Goal: Task Accomplishment & Management: Manage account settings

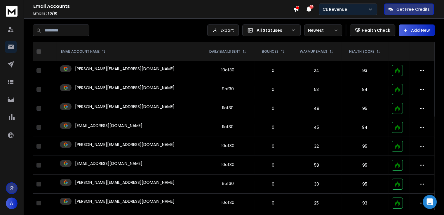
click at [365, 4] on button "CE Revenue" at bounding box center [348, 10] width 58 height 12
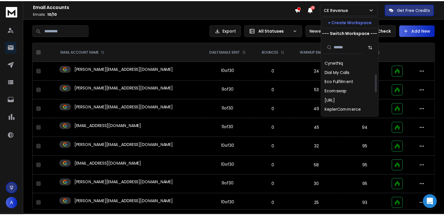
scroll to position [59, 0]
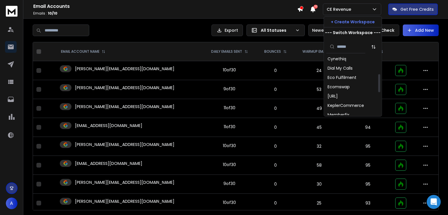
drag, startPoint x: 379, startPoint y: 65, endPoint x: 381, endPoint y: 83, distance: 18.2
click at [381, 83] on div at bounding box center [380, 83] width 2 height 18
click at [363, 75] on div "Eco Fulfilment" at bounding box center [352, 77] width 55 height 9
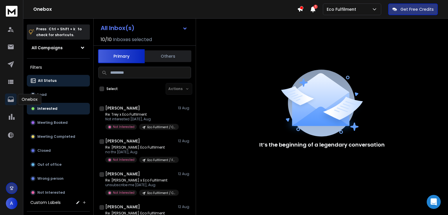
click at [40, 107] on p "Interested" at bounding box center [47, 109] width 20 height 5
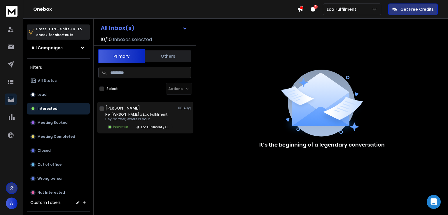
click at [155, 116] on p "Re: Thomas x Eco Fulfilment" at bounding box center [138, 114] width 67 height 5
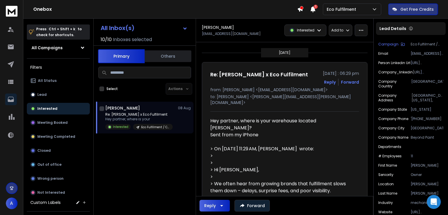
click at [252, 206] on button "Forward" at bounding box center [252, 206] width 35 height 12
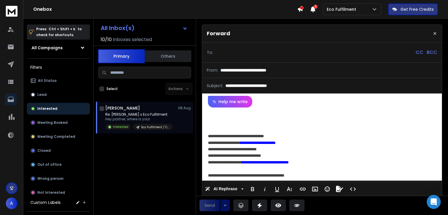
click at [233, 52] on input at bounding box center [235, 52] width 41 height 11
paste input "**********"
type input "**********"
click at [210, 205] on button "Send" at bounding box center [210, 206] width 20 height 12
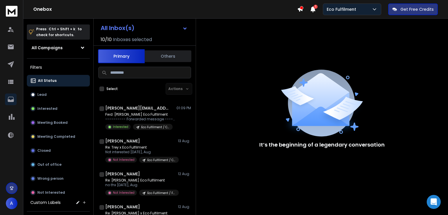
click at [360, 12] on div "Eco Fulfilment" at bounding box center [352, 9] width 51 height 6
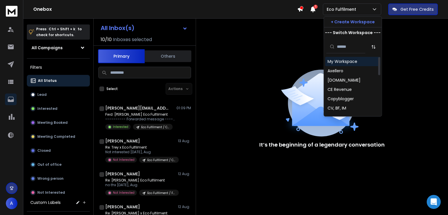
click at [351, 60] on div "My Workspace" at bounding box center [343, 62] width 30 height 6
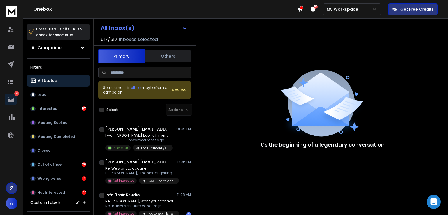
scroll to position [82, 0]
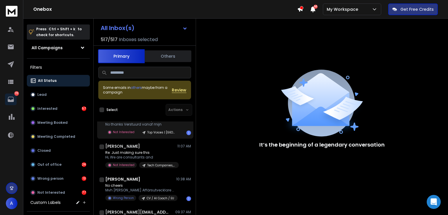
click at [190, 129] on div "Info BrainStudio 11:08 AM Re: Jan-Willem, want your content No thanks Verstuurd…" at bounding box center [145, 123] width 96 height 32
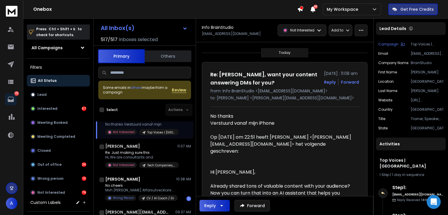
click at [362, 28] on icon "button" at bounding box center [361, 30] width 5 height 5
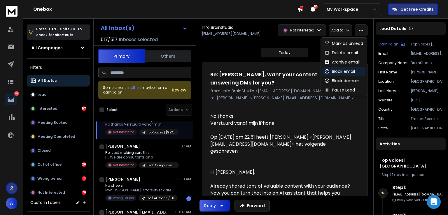
click at [352, 69] on div "Block email" at bounding box center [340, 72] width 31 height 6
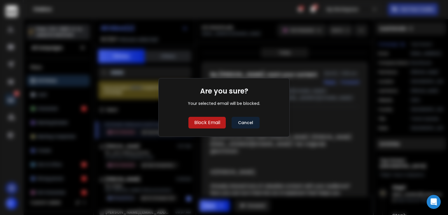
click at [212, 121] on button "Block Email" at bounding box center [207, 123] width 37 height 12
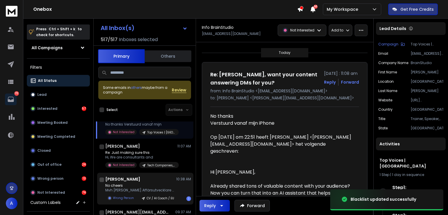
click at [152, 187] on p "No cheers" at bounding box center [140, 186] width 70 height 5
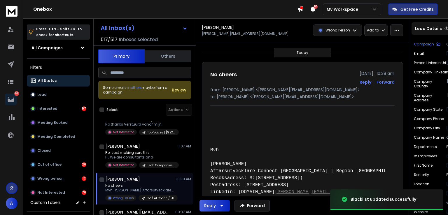
click at [394, 31] on icon "button" at bounding box center [396, 30] width 5 height 5
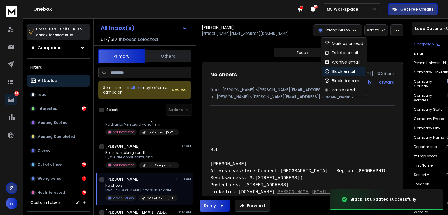
click at [346, 69] on div "Block email" at bounding box center [340, 72] width 31 height 6
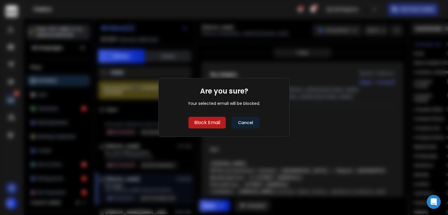
click at [208, 122] on button "Block Email" at bounding box center [207, 123] width 37 height 12
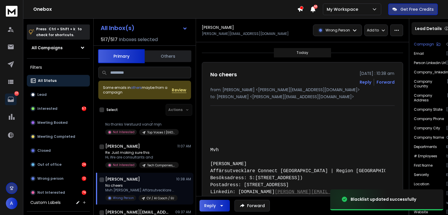
click at [313, 27] on div "Wrong Person" at bounding box center [337, 30] width 48 height 11
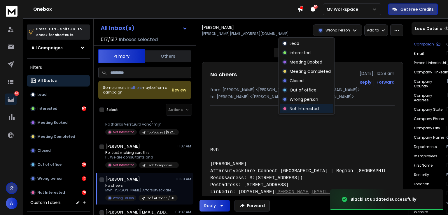
click at [305, 109] on p "Not Interested" at bounding box center [304, 109] width 29 height 6
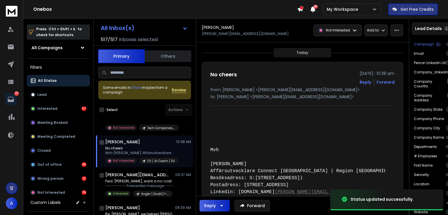
scroll to position [86, 0]
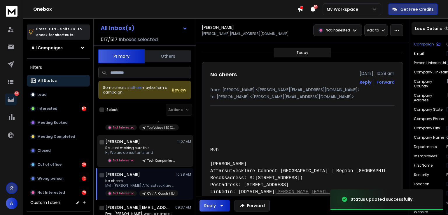
click at [165, 146] on p "Re: Just making sure this" at bounding box center [140, 148] width 70 height 5
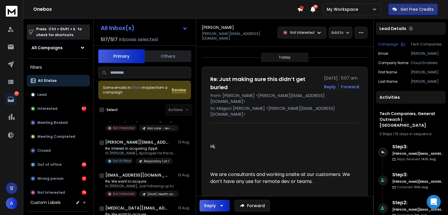
scroll to position [790, 0]
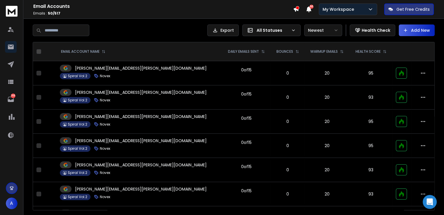
click at [357, 11] on div "My Workspace" at bounding box center [347, 9] width 51 height 6
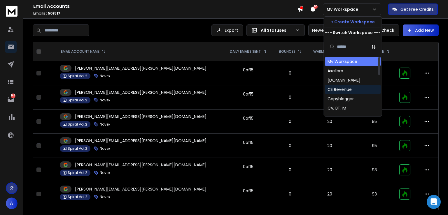
click at [352, 90] on div "CE Revenue" at bounding box center [352, 89] width 55 height 9
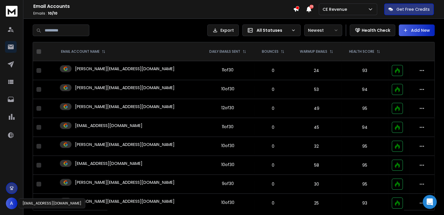
click at [8, 209] on button "A" at bounding box center [12, 204] width 12 height 12
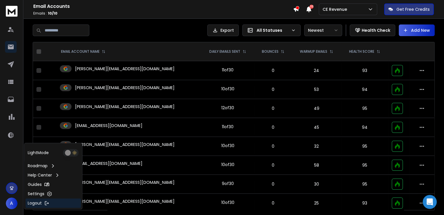
click at [66, 196] on div "Settings" at bounding box center [52, 193] width 55 height 9
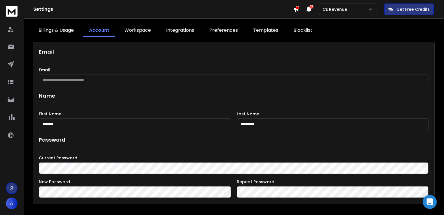
click at [308, 32] on link "Blocklist" at bounding box center [302, 31] width 31 height 12
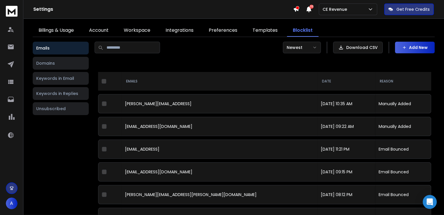
click at [421, 46] on p "Add New" at bounding box center [418, 48] width 19 height 6
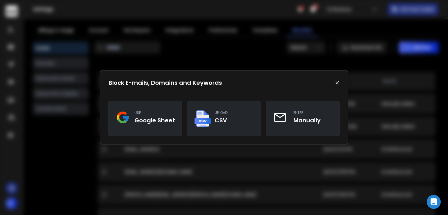
click at [156, 124] on h3 "Google Sheet" at bounding box center [155, 120] width 41 height 8
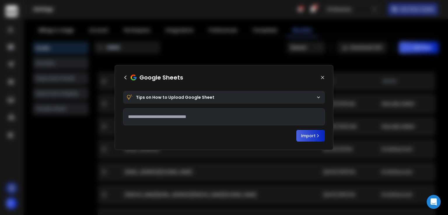
click at [170, 120] on input at bounding box center [224, 117] width 202 height 17
paste input "**********"
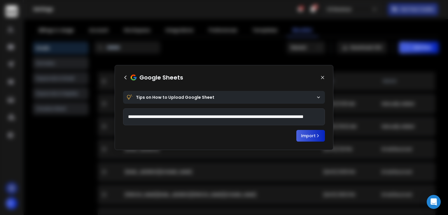
scroll to position [0, 65]
type input "**********"
click at [308, 136] on button "Import" at bounding box center [311, 136] width 29 height 12
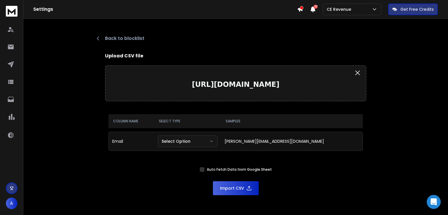
click at [214, 144] on icon "button" at bounding box center [211, 141] width 5 height 5
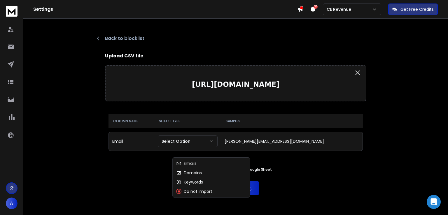
drag, startPoint x: 226, startPoint y: 165, endPoint x: 222, endPoint y: 168, distance: 5.8
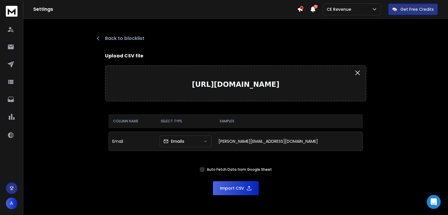
click at [205, 172] on button "Auto Fetch Data from Google Sheet" at bounding box center [202, 170] width 5 height 5
click at [226, 194] on button "Import CSV" at bounding box center [236, 189] width 46 height 14
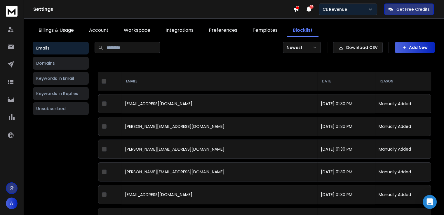
click at [350, 12] on button "CE Revenue" at bounding box center [348, 10] width 58 height 12
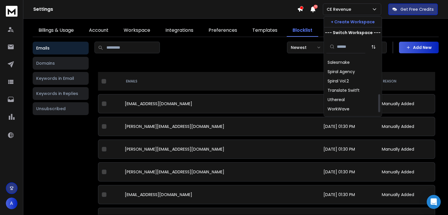
scroll to position [126, 0]
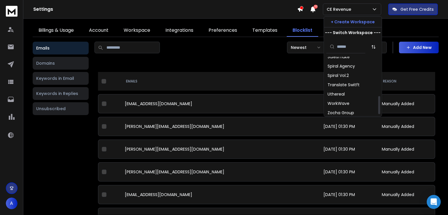
drag, startPoint x: 380, startPoint y: 64, endPoint x: 379, endPoint y: 104, distance: 39.1
click at [379, 104] on div at bounding box center [380, 105] width 2 height 18
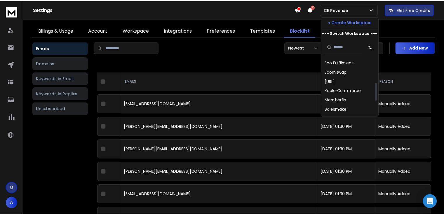
scroll to position [83, 0]
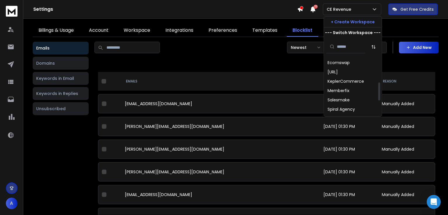
drag, startPoint x: 378, startPoint y: 69, endPoint x: 380, endPoint y: 95, distance: 25.8
click at [380, 95] on div at bounding box center [380, 92] width 2 height 18
click at [369, 99] on div "Salesmake" at bounding box center [352, 99] width 55 height 9
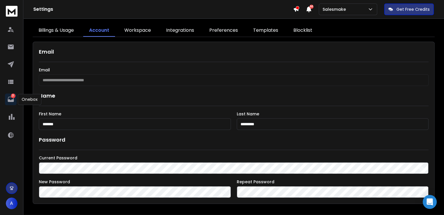
click at [12, 94] on p "21" at bounding box center [13, 96] width 5 height 5
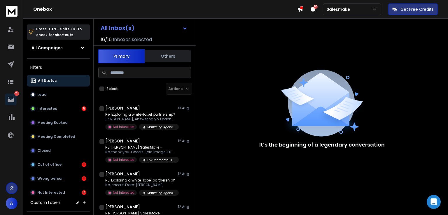
click at [56, 102] on div "All Status Lead Interested 5 Meeting Booked Meeting Completed Closed Out of off…" at bounding box center [58, 137] width 63 height 124
click at [55, 107] on p "Interested" at bounding box center [47, 109] width 20 height 5
